Goal: Task Accomplishment & Management: Use online tool/utility

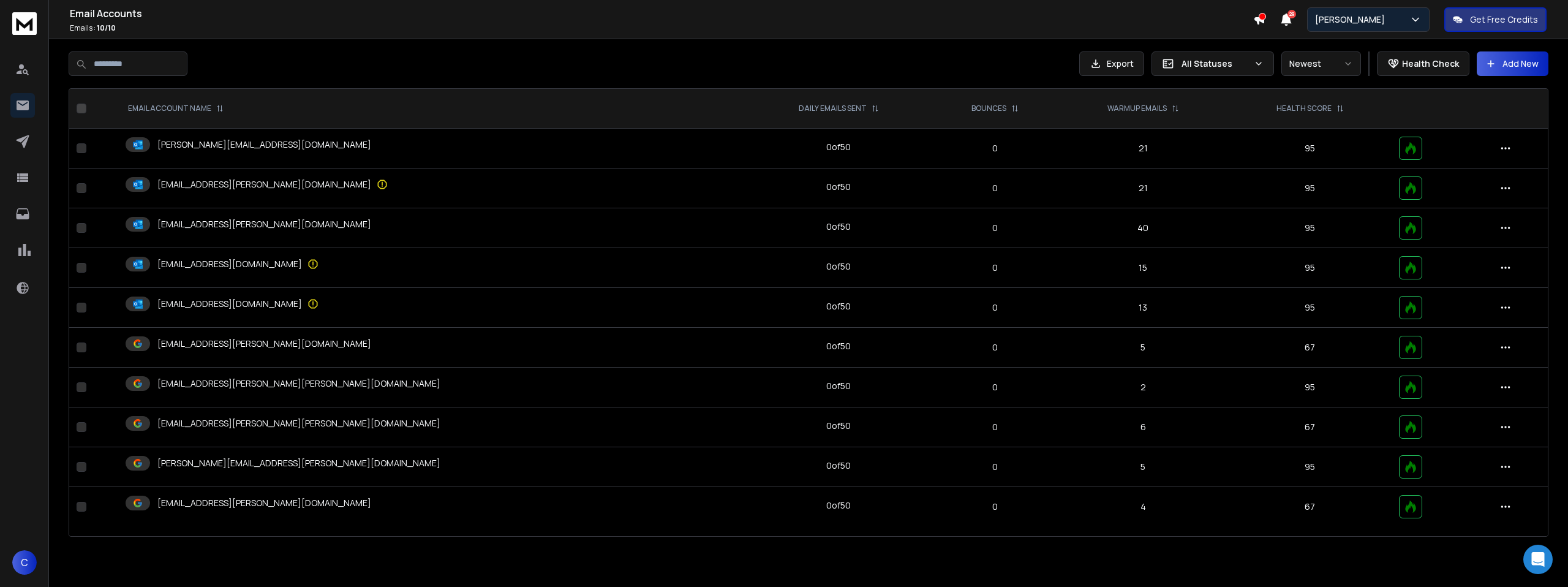
click at [1371, 19] on div "[PERSON_NAME]" at bounding box center [1369, 19] width 107 height 12
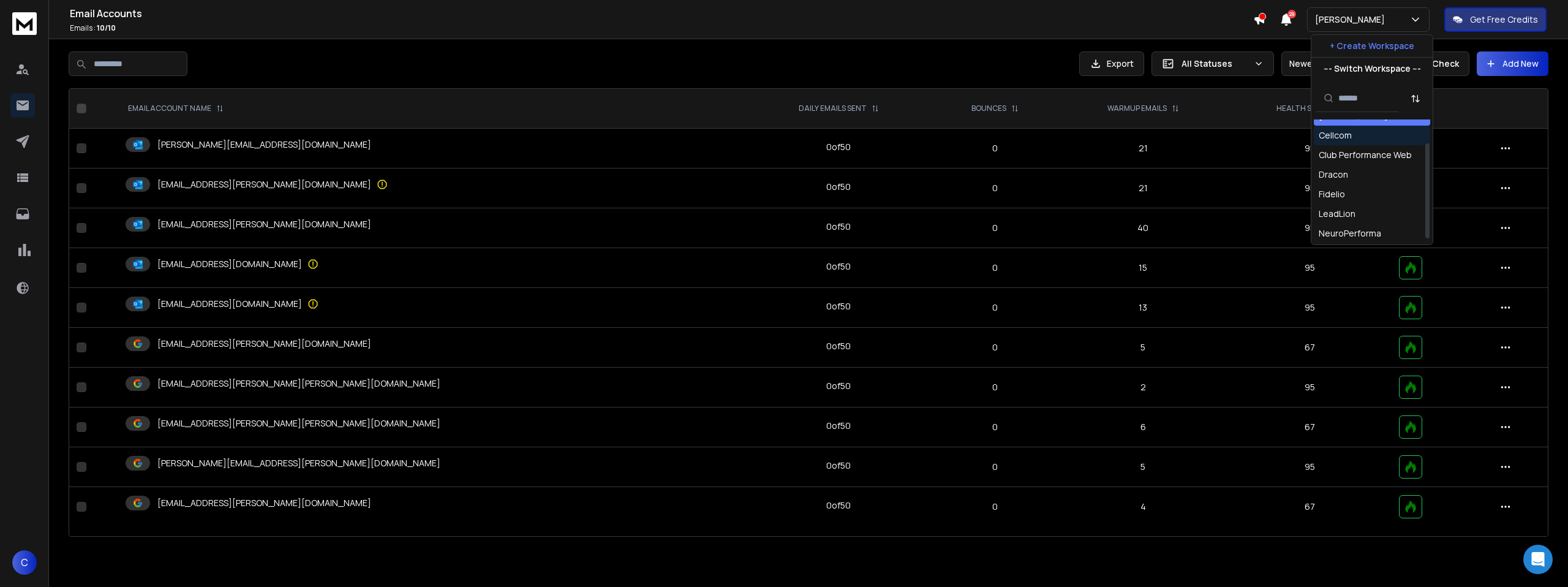
scroll to position [30, 0]
click at [1343, 211] on div "LeadLion" at bounding box center [1337, 216] width 36 height 12
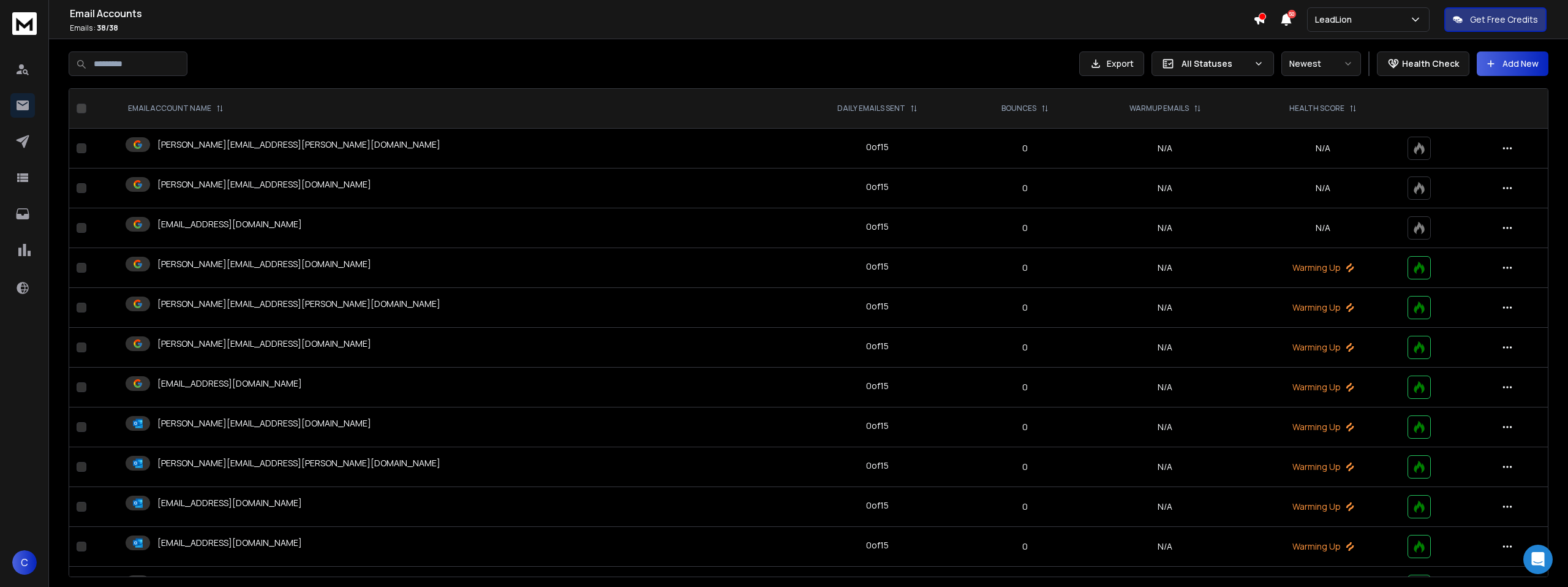
click at [644, 25] on p "Emails : 38 / 38" at bounding box center [661, 28] width 1183 height 10
click at [77, 147] on button "button" at bounding box center [81, 148] width 10 height 10
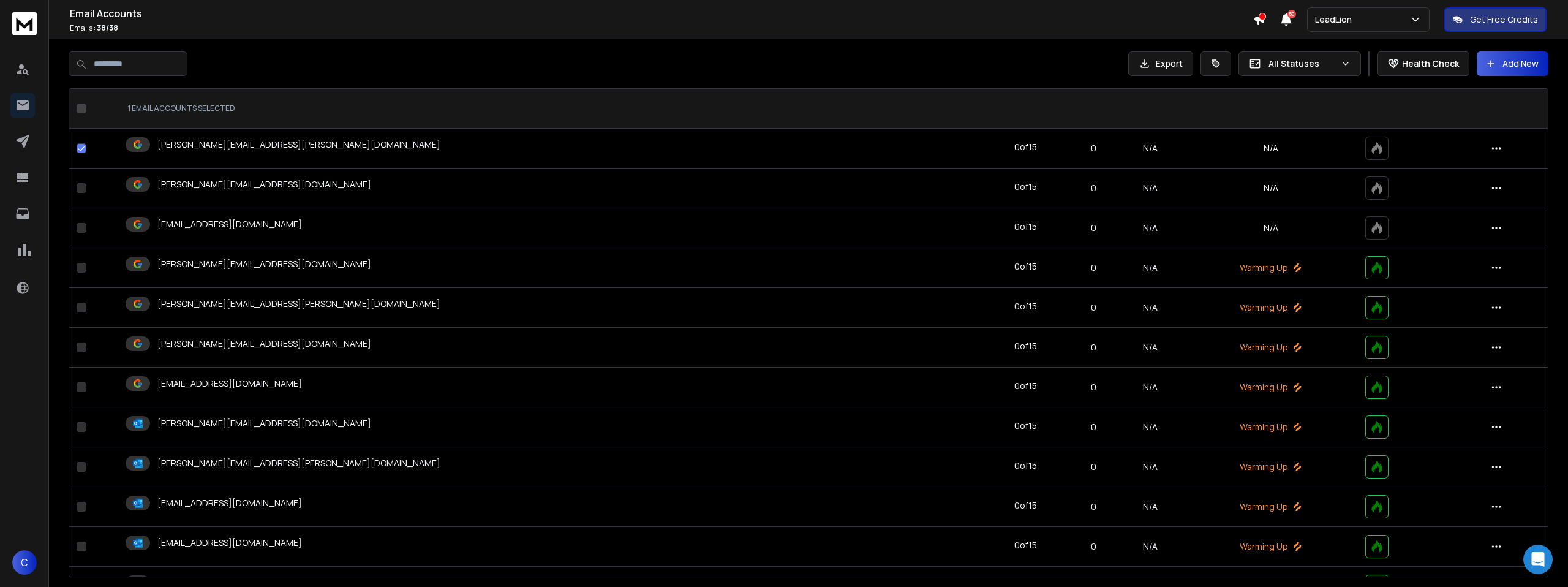
click at [80, 190] on button "button" at bounding box center [81, 188] width 10 height 10
click at [79, 229] on button "button" at bounding box center [81, 228] width 10 height 10
click at [1303, 63] on div "Actions" at bounding box center [1293, 63] width 93 height 12
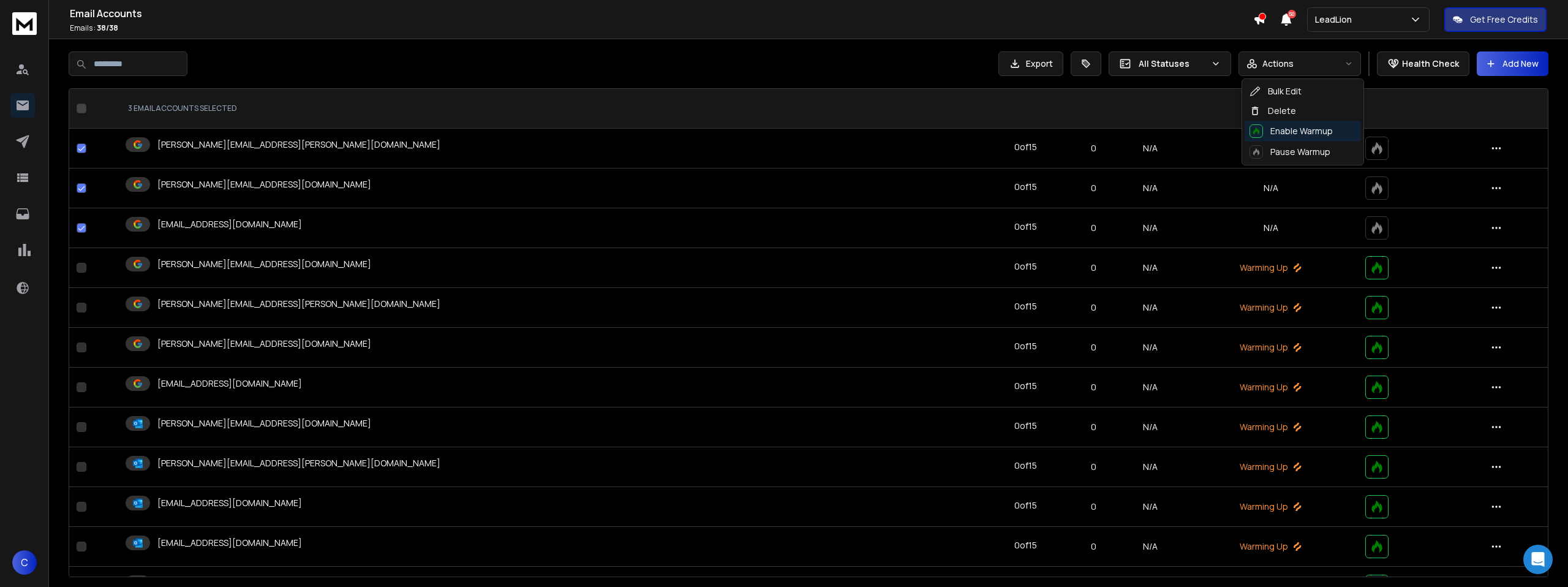
click at [1296, 131] on div "Enable Warmup" at bounding box center [1291, 131] width 84 height 13
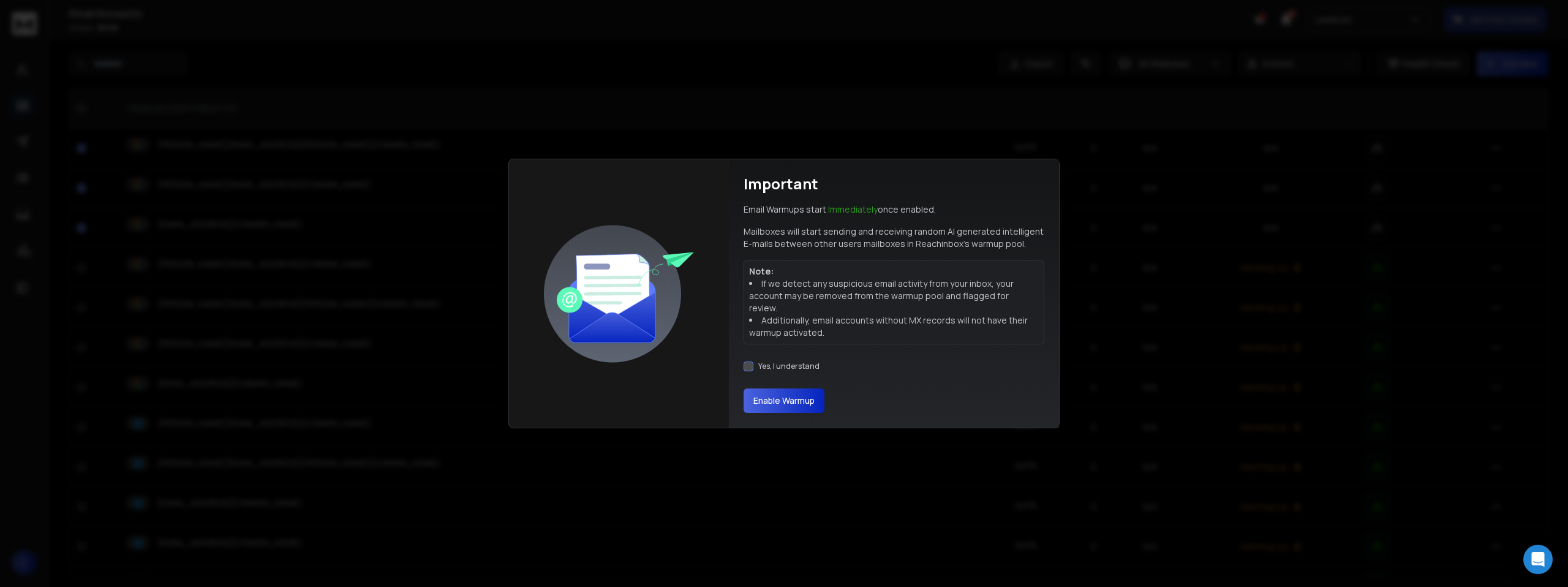
click at [748, 362] on button "Yes, I understand" at bounding box center [748, 367] width 10 height 10
click at [772, 399] on button "Enable Warmup" at bounding box center [783, 400] width 81 height 25
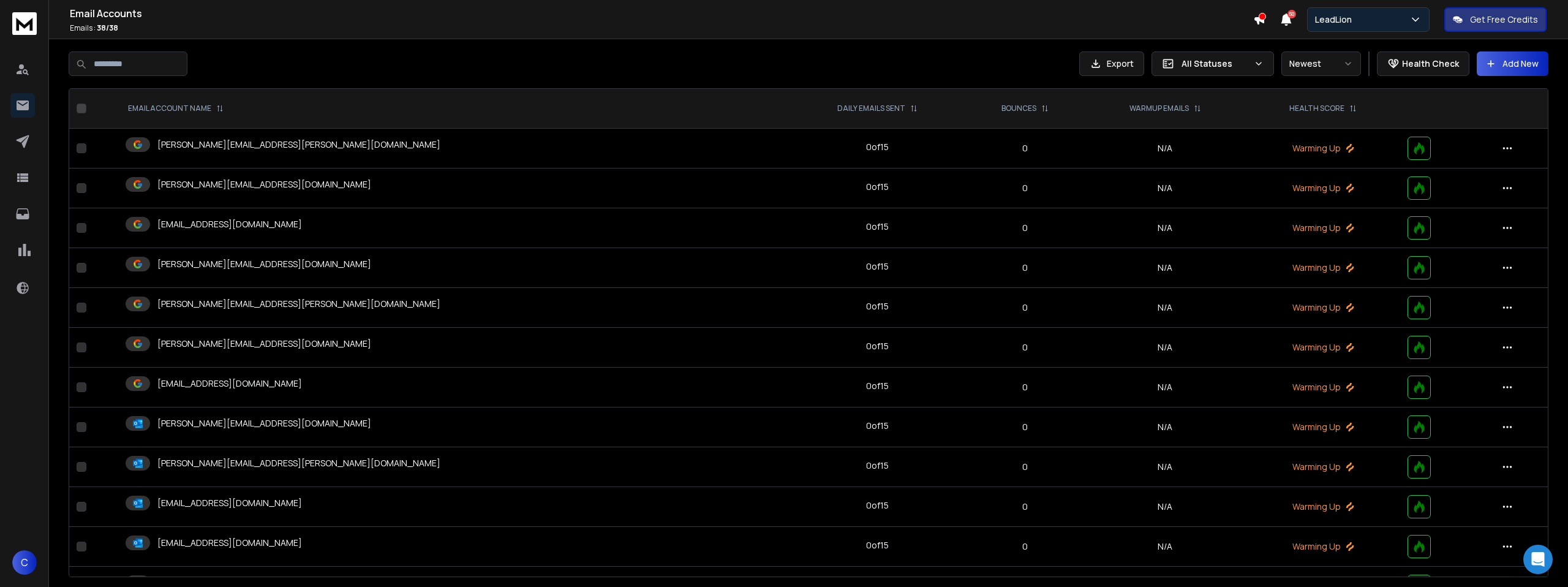
click at [1335, 25] on p "LeadLion" at bounding box center [1336, 19] width 41 height 12
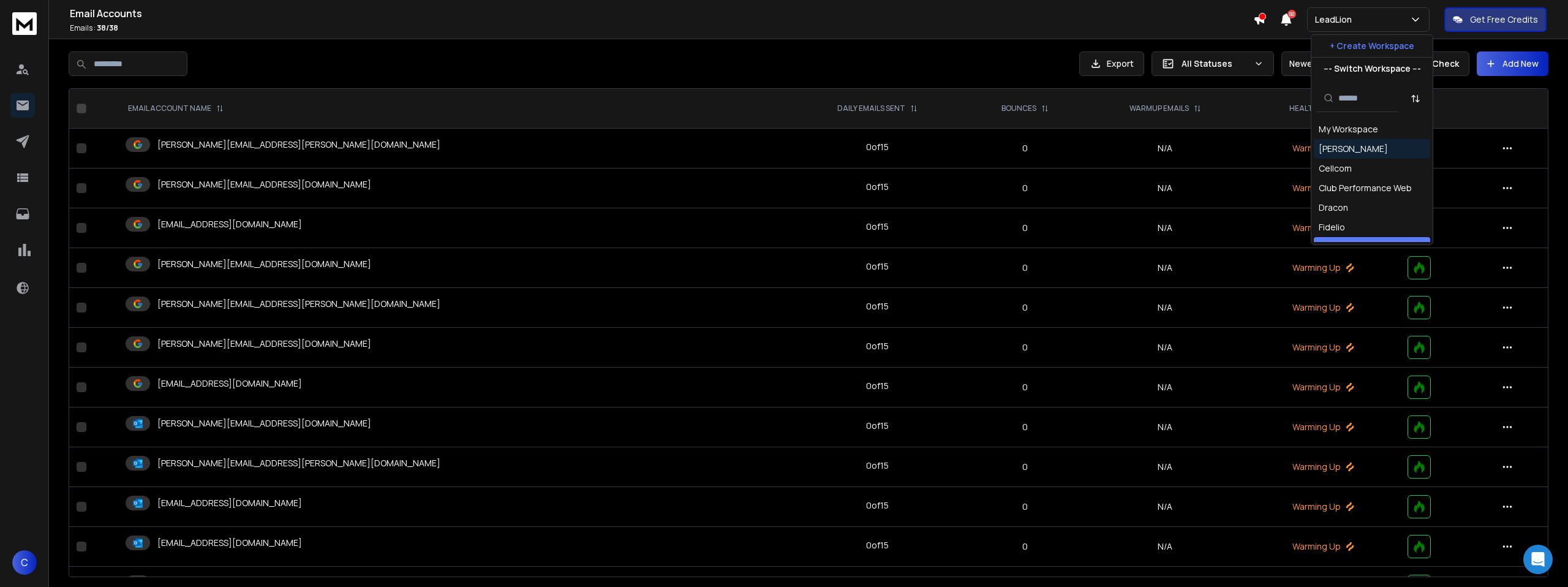
click at [941, 46] on div "Export All Statuses Newest Health Check Add New EMAIL ACCOUNT NAME DAILY EMAILS…" at bounding box center [809, 315] width 1519 height 550
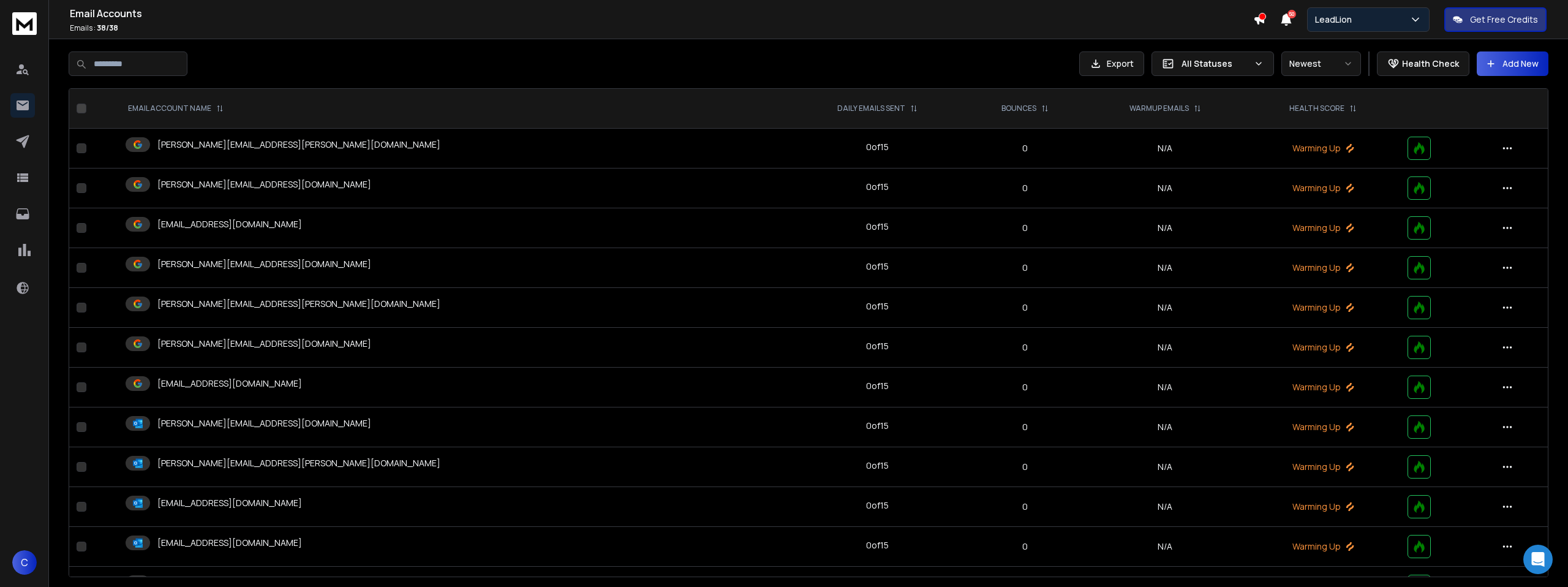
click at [1340, 19] on p "LeadLion" at bounding box center [1336, 19] width 41 height 12
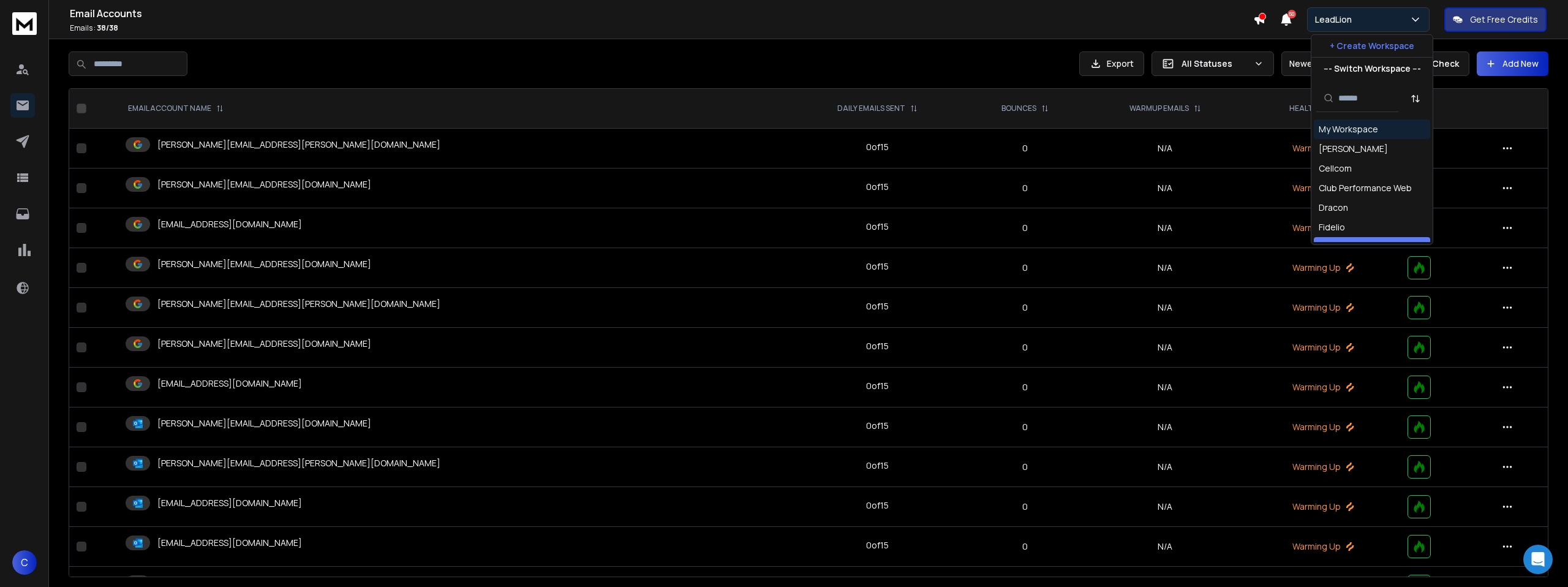
click at [1340, 19] on p "LeadLion" at bounding box center [1336, 19] width 41 height 12
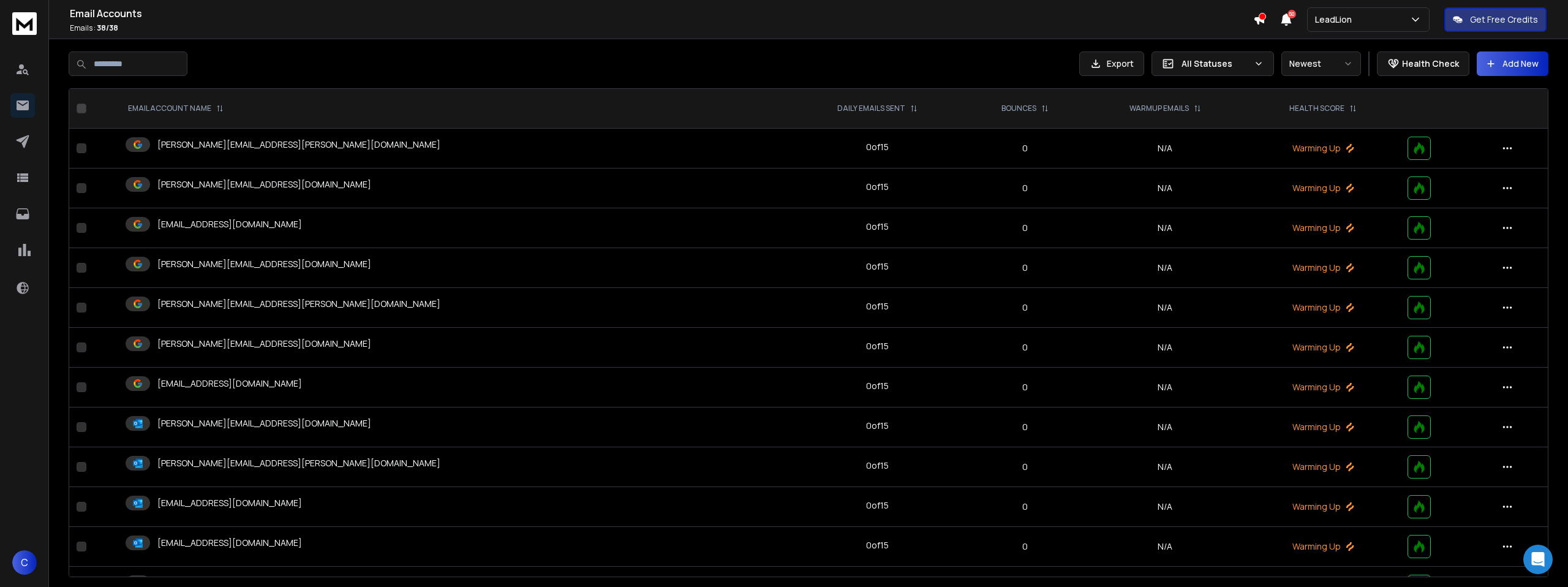
scroll to position [2, 0]
click at [242, 27] on p "Emails : 38 / 38" at bounding box center [661, 28] width 1183 height 10
click at [1397, 21] on div "LeadLion" at bounding box center [1369, 19] width 107 height 12
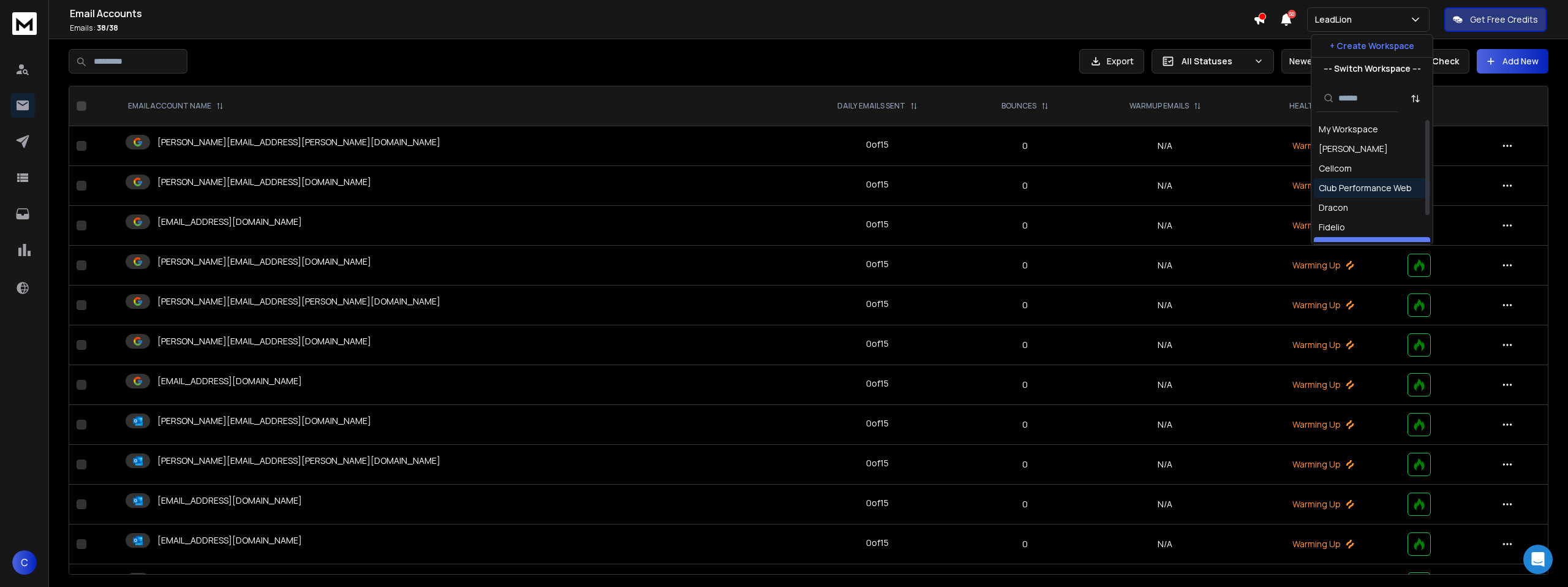
scroll to position [34, 0]
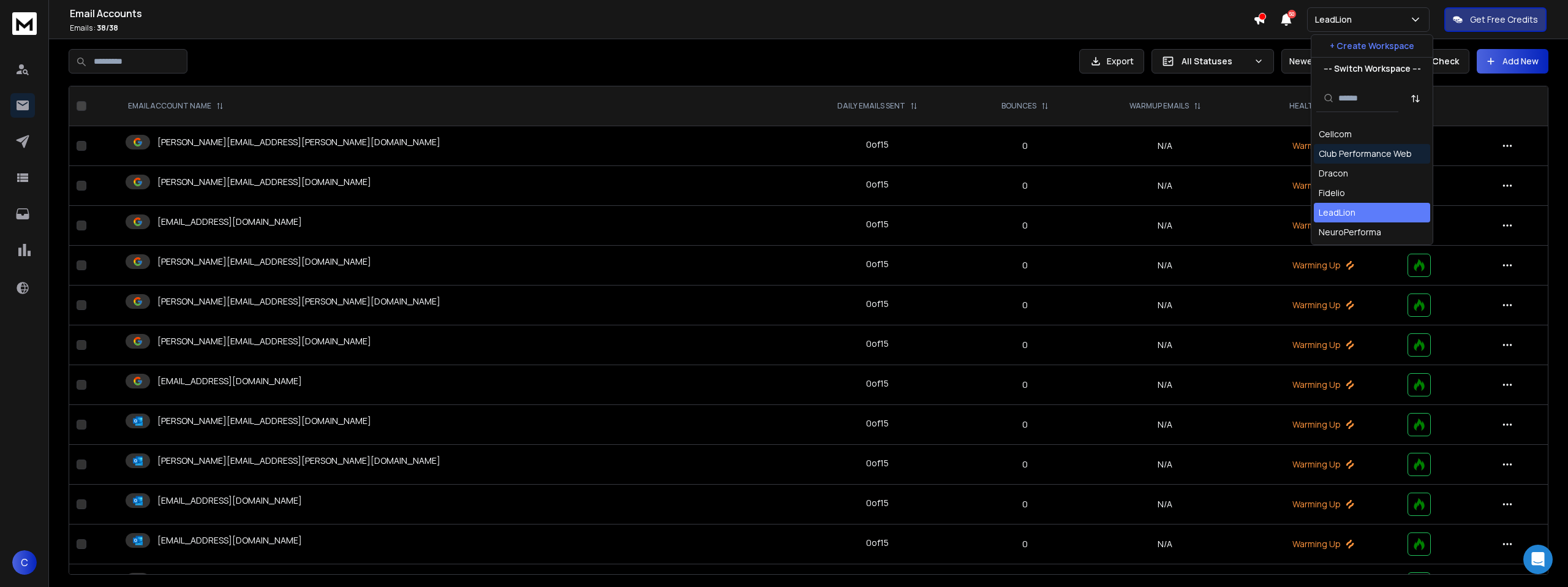
click at [288, 41] on div "Export All Statuses Newest Health Check Add New EMAIL ACCOUNT NAME DAILY EMAILS…" at bounding box center [809, 312] width 1519 height 550
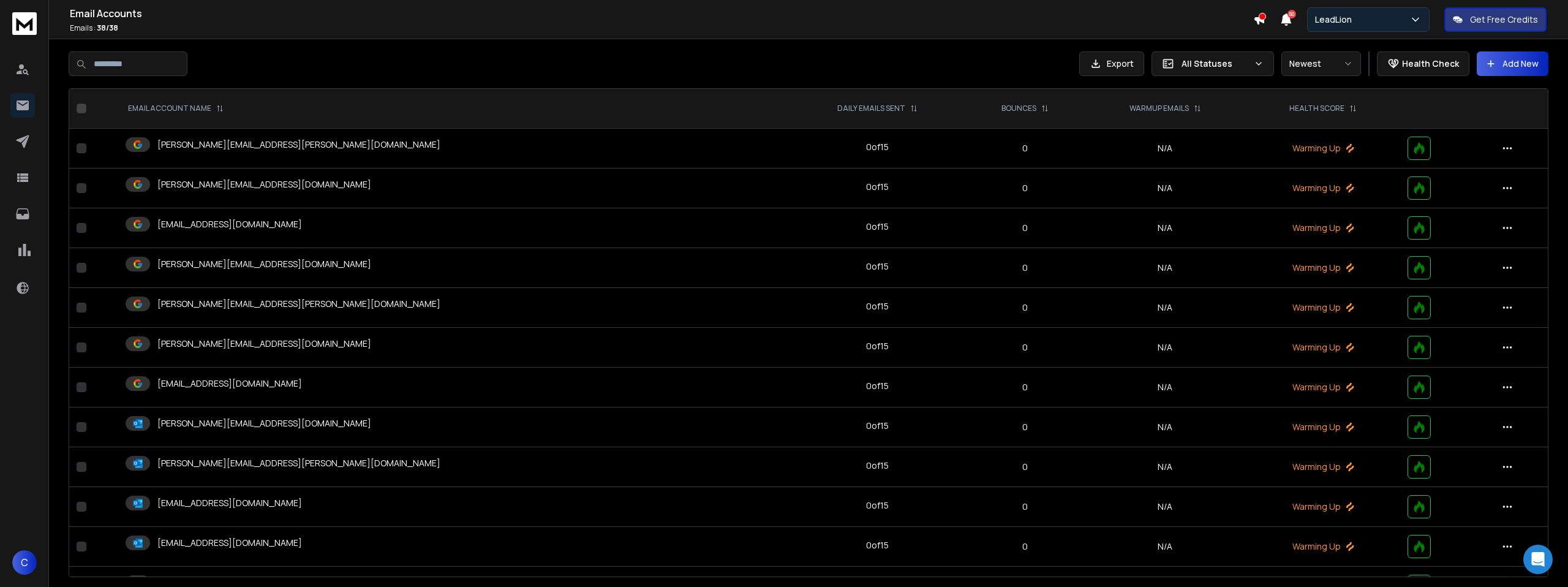
click at [1338, 16] on p "LeadLion" at bounding box center [1336, 19] width 41 height 12
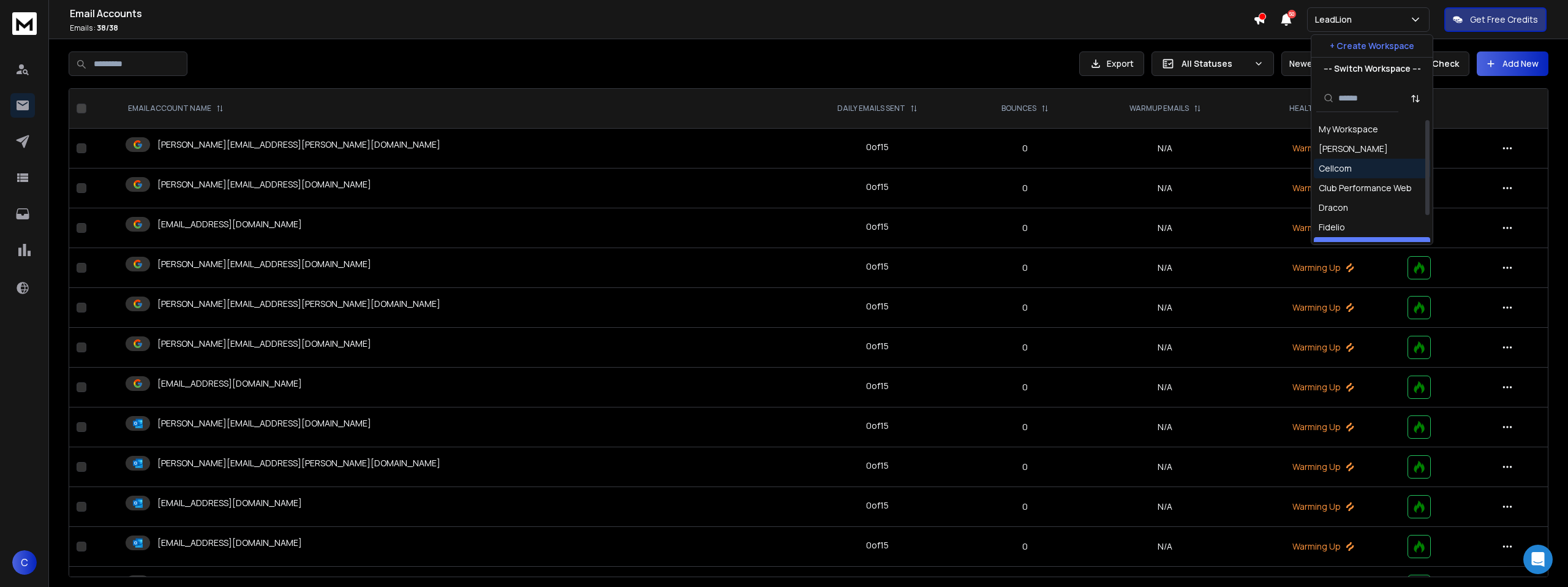
click at [396, 76] on div "Export All Statuses Newest Health Check Add New EMAIL ACCOUNT NAME DAILY EMAILS…" at bounding box center [809, 314] width 1480 height 526
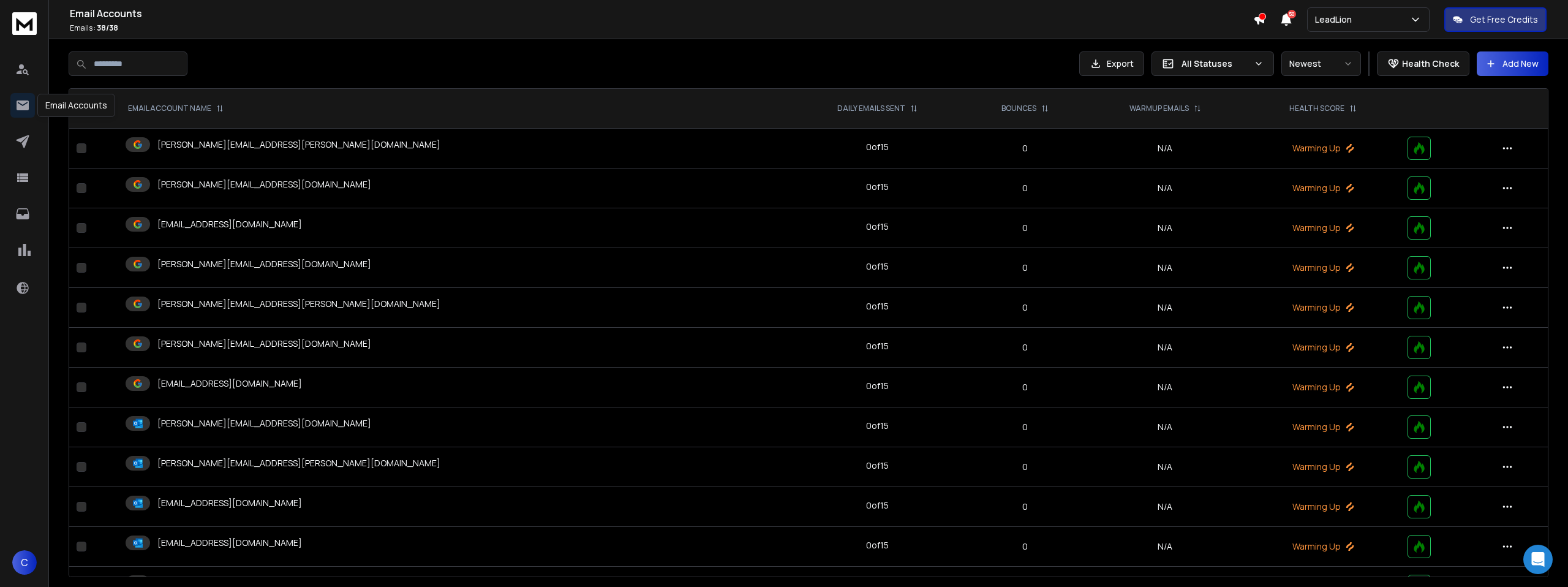
click at [22, 96] on link at bounding box center [22, 105] width 25 height 25
click at [22, 100] on icon at bounding box center [22, 105] width 12 height 10
